Goal: Communication & Community: Answer question/provide support

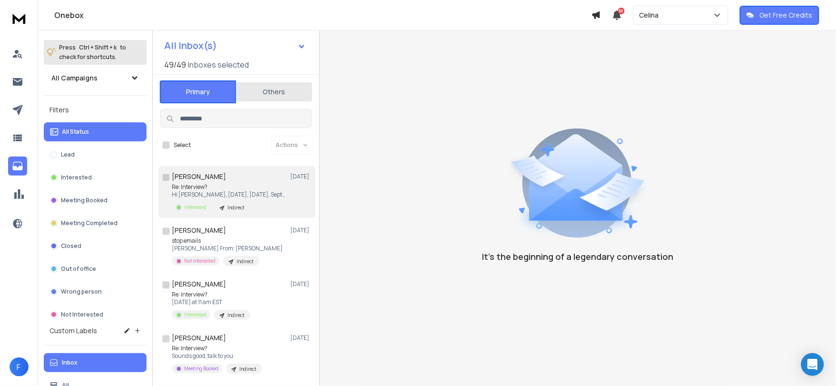
click at [273, 193] on div "Re: Interview? Hi [PERSON_NAME], [DATE], [DATE], September Interested Indirect" at bounding box center [242, 197] width 140 height 29
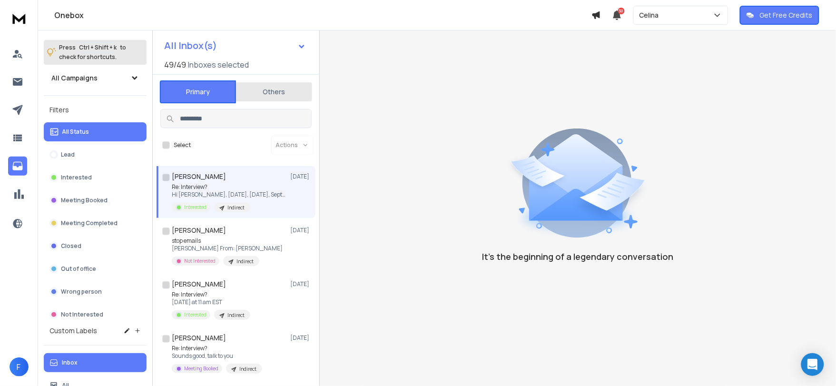
click at [263, 186] on p "Re: Interview?" at bounding box center [229, 187] width 114 height 8
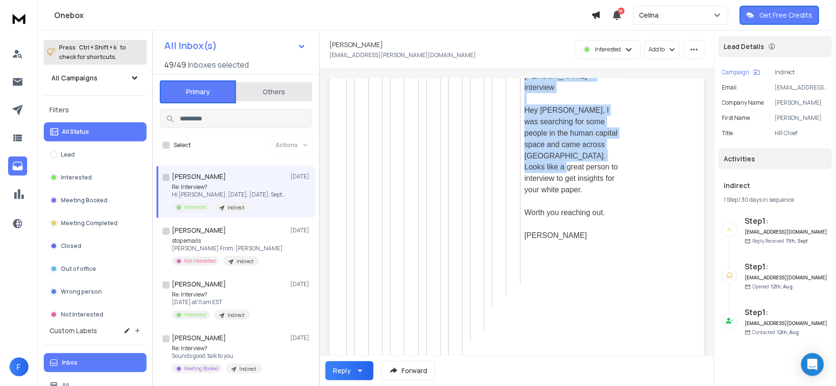
scroll to position [3676, 0]
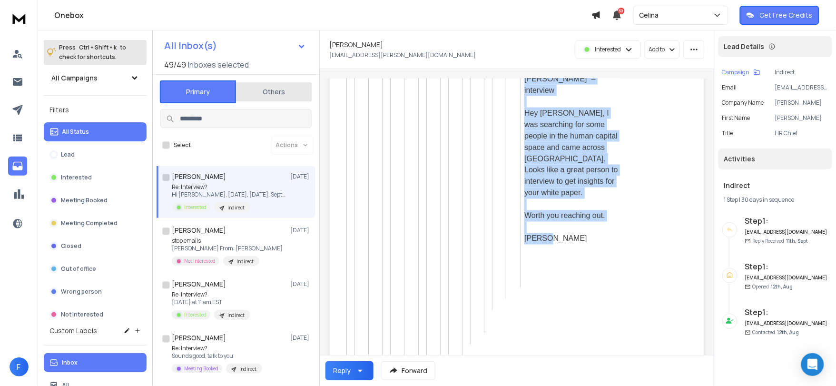
drag, startPoint x: 343, startPoint y: 121, endPoint x: 597, endPoint y: 242, distance: 281.2
copy div "Lo: Ipsumdolo? 73 Sitametco 8716 : 28:08 ad Elits Doeiusm temp: Incididunt U. L…"
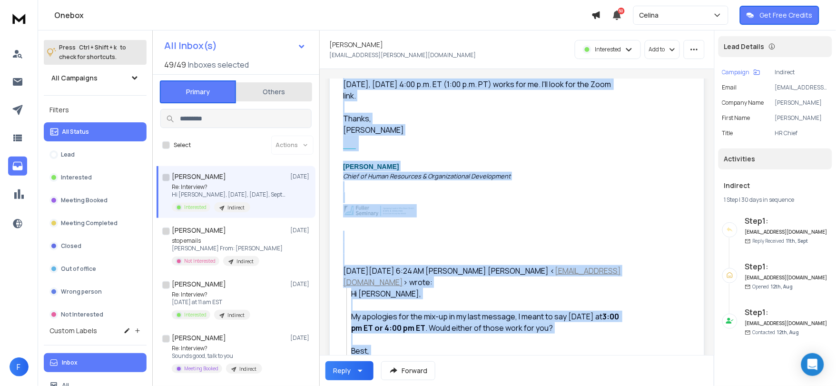
scroll to position [0, 0]
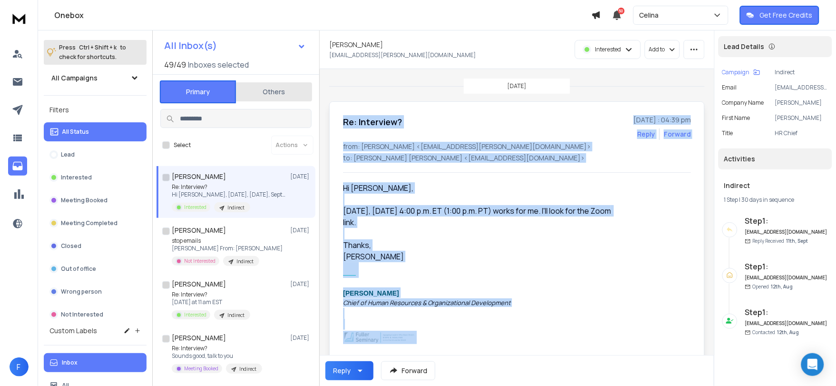
click at [530, 220] on div "[DATE], [DATE] 4:00 p.m. ET (1:00 p.m. PT) works for me. I'll look for the Zoom…" at bounding box center [482, 216] width 278 height 23
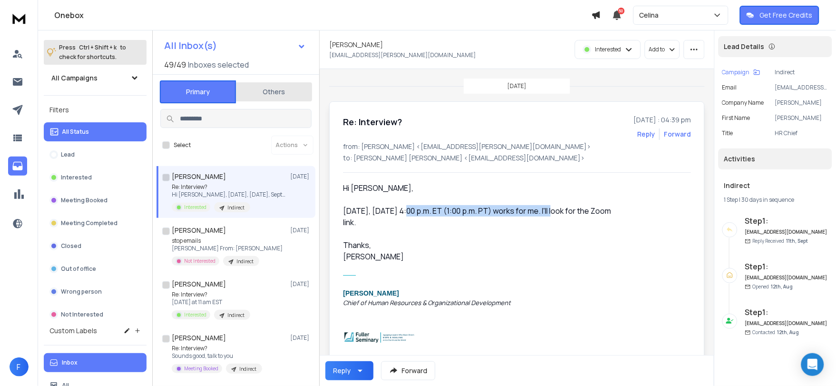
drag, startPoint x: 403, startPoint y: 213, endPoint x: 558, endPoint y: 212, distance: 155.1
click at [558, 212] on div "[DATE], [DATE] 4:00 p.m. ET (1:00 p.m. PT) works for me. I'll look for the Zoom…" at bounding box center [482, 216] width 278 height 23
copy div "[DATE] 4:00 p.m. ET (1:00 p.m. PT)"
click at [346, 370] on div "Reply" at bounding box center [342, 371] width 18 height 10
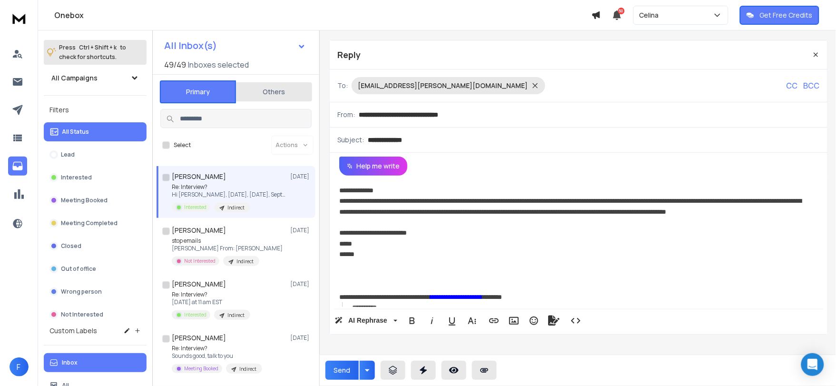
click at [401, 192] on p "**********" at bounding box center [572, 190] width 467 height 10
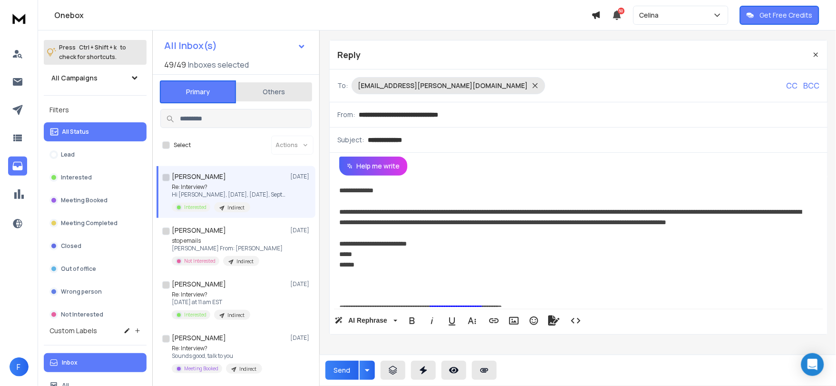
click at [482, 233] on p "**********" at bounding box center [572, 223] width 467 height 32
click at [453, 252] on p "**********" at bounding box center [572, 254] width 467 height 10
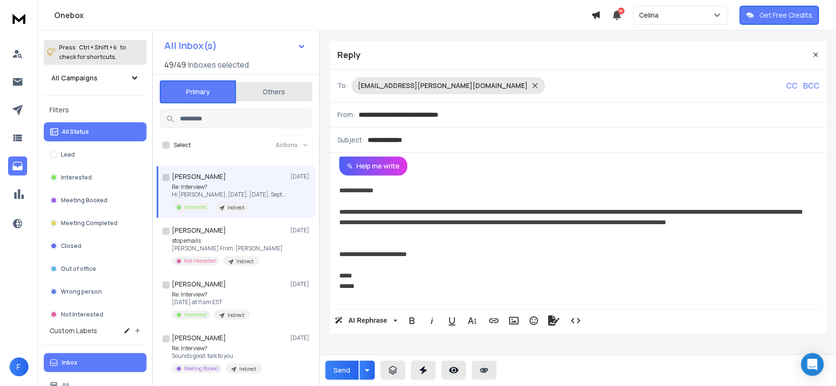
click at [543, 213] on p "**********" at bounding box center [572, 228] width 467 height 43
click at [348, 367] on button "Send" at bounding box center [341, 370] width 33 height 19
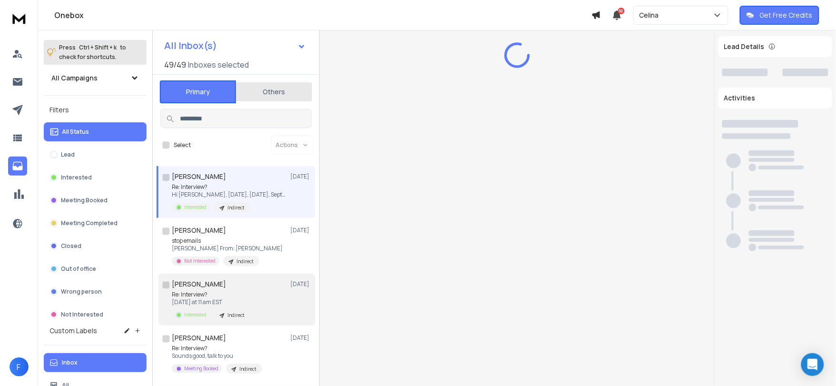
click at [229, 284] on div "[PERSON_NAME] [DATE]" at bounding box center [242, 284] width 140 height 10
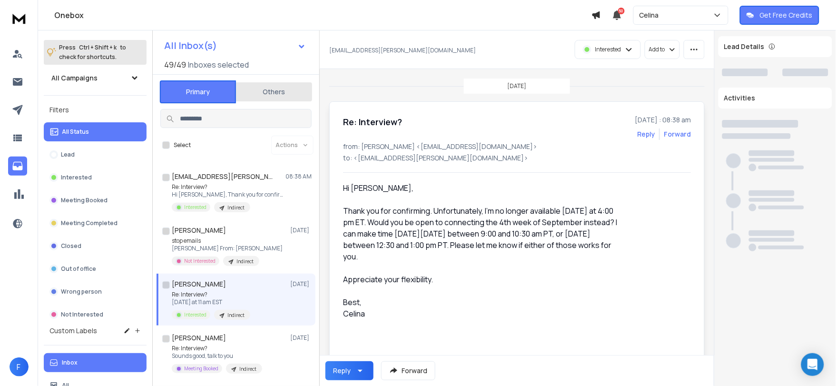
click at [258, 297] on div "Re: Interview? [DATE] at 11 am EST Interested Indirect" at bounding box center [242, 305] width 140 height 29
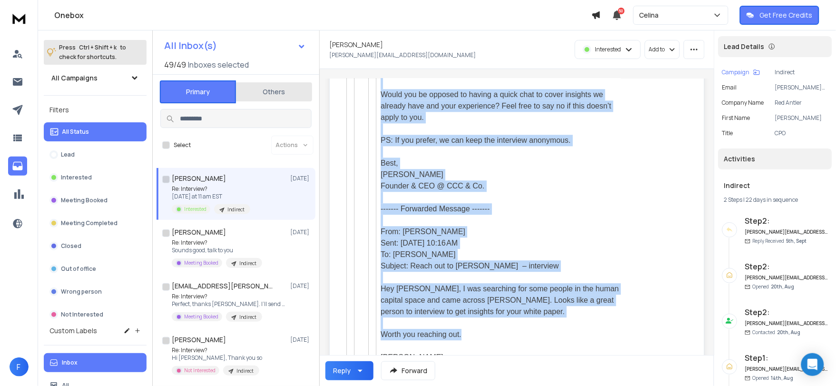
scroll to position [830, 0]
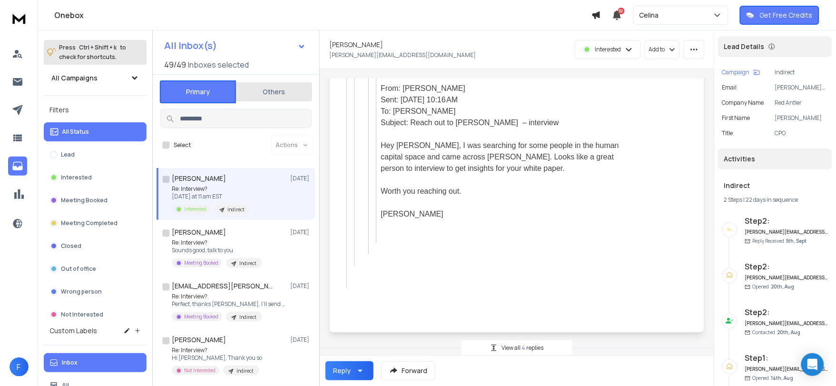
drag, startPoint x: 362, startPoint y: 128, endPoint x: 586, endPoint y: 266, distance: 262.7
click at [246, 191] on p "Re: Interview?" at bounding box center [211, 189] width 79 height 8
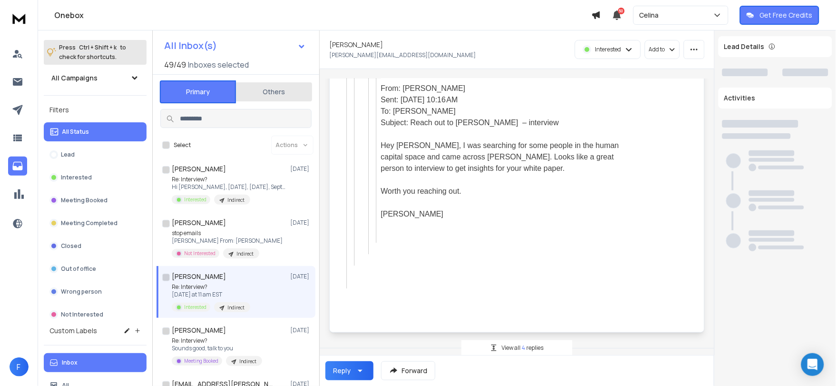
scroll to position [0, 0]
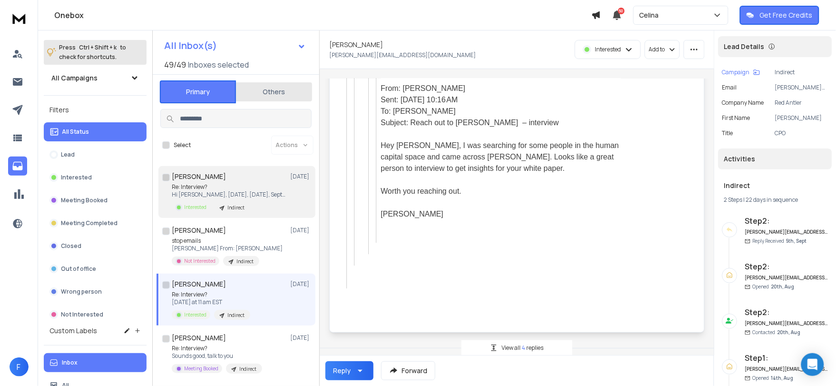
click at [237, 181] on div "[PERSON_NAME] [DATE] Re: Interview? Hi [PERSON_NAME], [DATE], [DATE], September…" at bounding box center [242, 192] width 140 height 40
